Goal: Task Accomplishment & Management: Complete application form

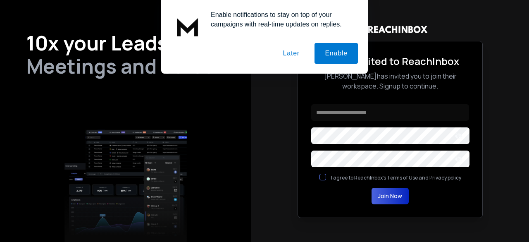
click at [297, 52] on button "Later" at bounding box center [290, 53] width 37 height 21
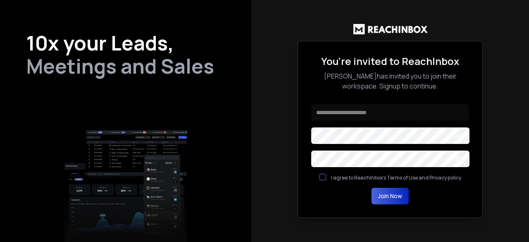
click at [462, 136] on div at bounding box center [461, 135] width 12 height 7
click at [459, 160] on icon at bounding box center [459, 159] width 6 height 6
click at [459, 160] on icon at bounding box center [458, 159] width 2 height 2
click at [320, 176] on form "**********" at bounding box center [390, 154] width 158 height 100
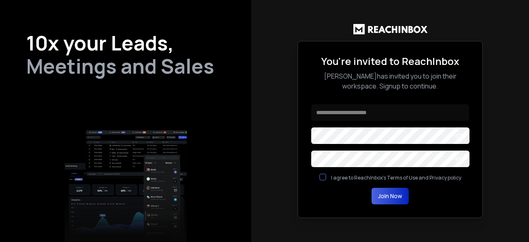
click at [324, 179] on button "I agree to ReachInbox's Terms of Use and Privacy policy" at bounding box center [322, 177] width 7 height 7
click at [386, 200] on button "Join Now" at bounding box center [389, 196] width 37 height 17
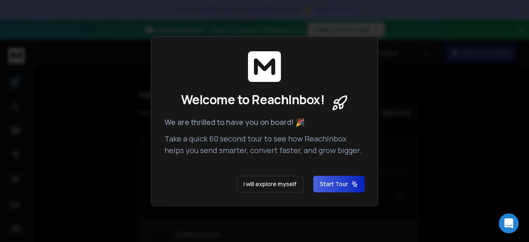
click at [329, 180] on span "Start Tour" at bounding box center [339, 184] width 38 height 8
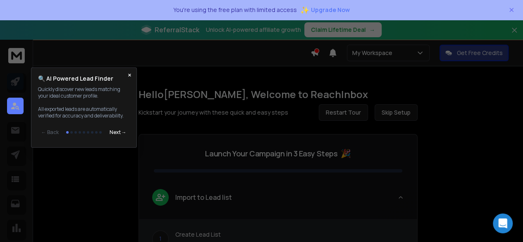
click at [129, 73] on button "×" at bounding box center [130, 74] width 4 height 7
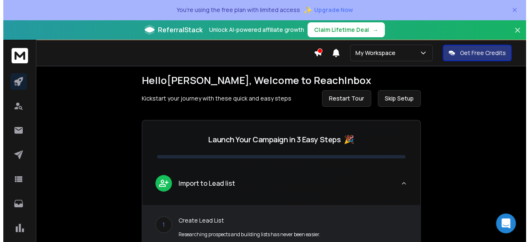
scroll to position [5, 0]
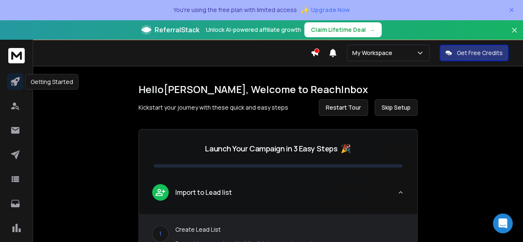
click at [14, 88] on link at bounding box center [15, 81] width 17 height 17
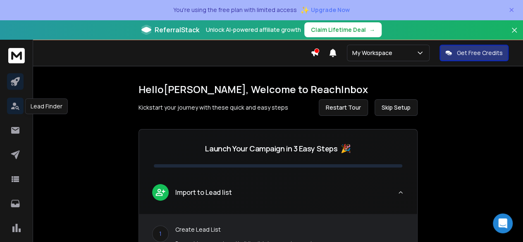
click at [13, 105] on icon at bounding box center [15, 106] width 10 height 10
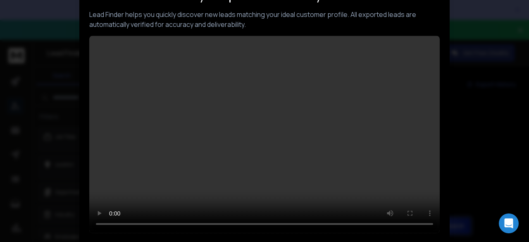
click at [476, 150] on div at bounding box center [264, 121] width 529 height 242
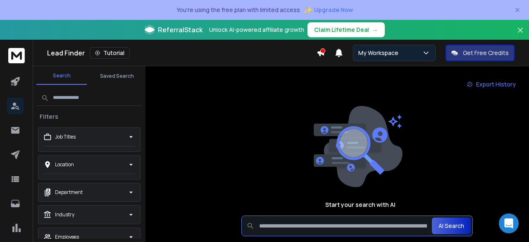
click at [405, 51] on div "My Workspace" at bounding box center [394, 53] width 72 height 8
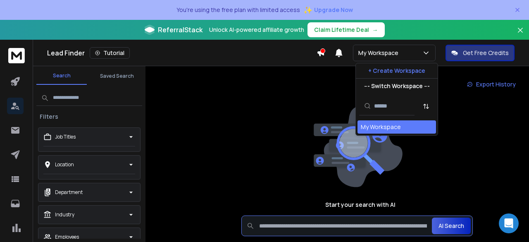
click at [381, 106] on input "text" at bounding box center [392, 106] width 36 height 18
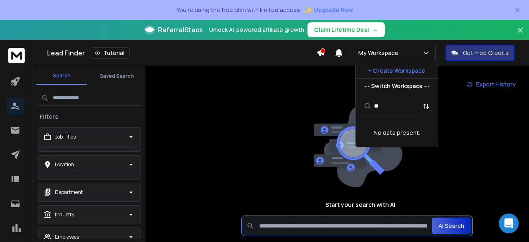
type input "*"
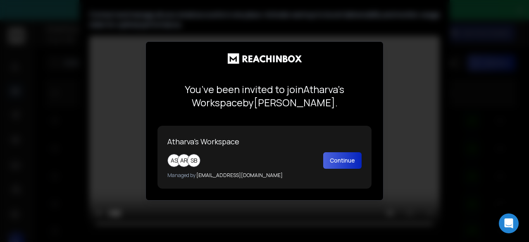
click at [348, 158] on button "Continue" at bounding box center [342, 160] width 38 height 17
